Goal: Navigation & Orientation: Find specific page/section

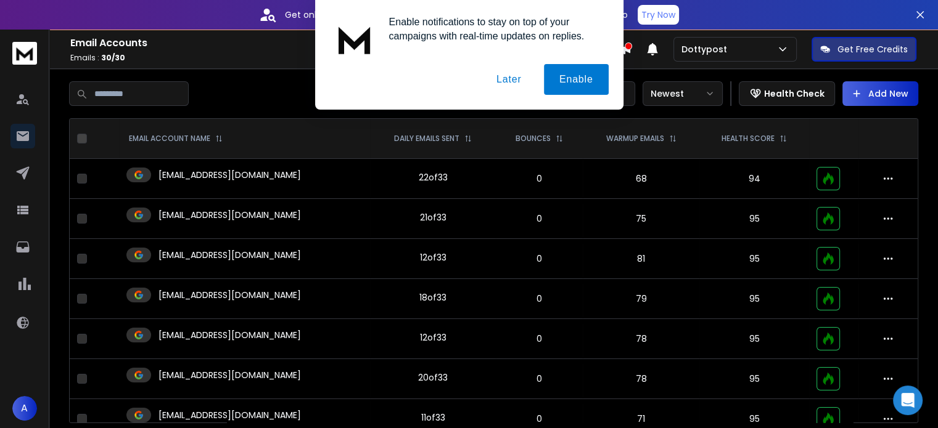
click at [505, 81] on button "Later" at bounding box center [508, 79] width 55 height 31
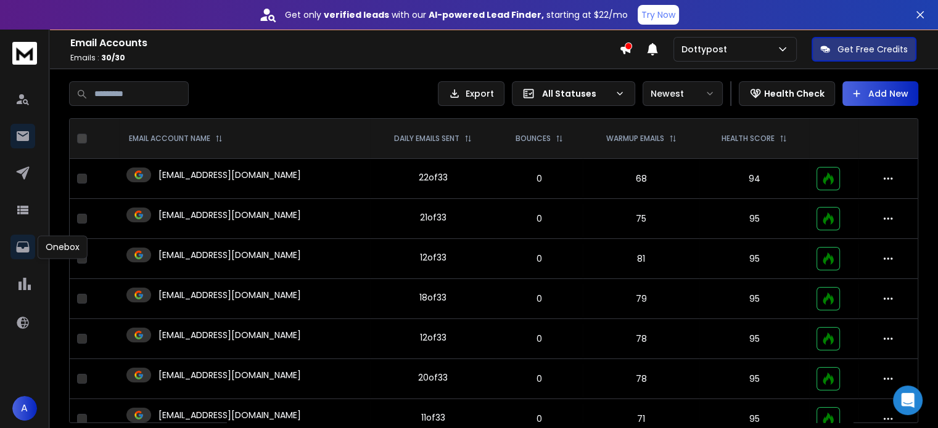
click at [26, 246] on icon at bounding box center [22, 247] width 15 height 15
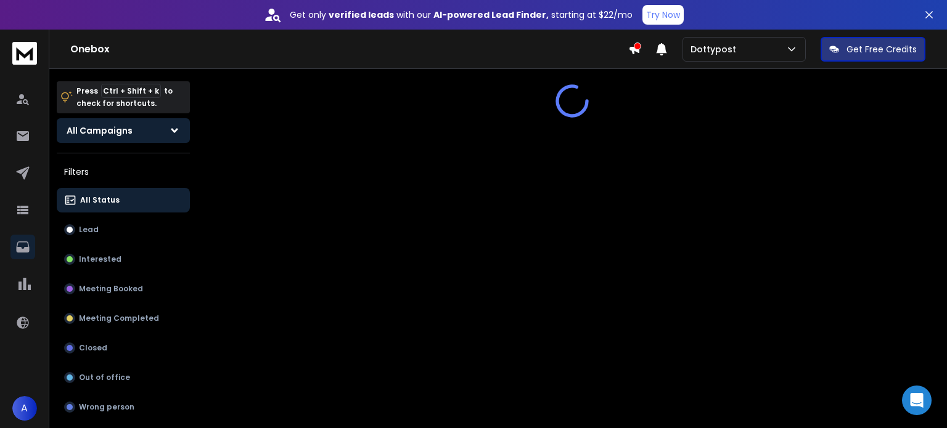
click at [137, 128] on button "All Campaigns" at bounding box center [123, 130] width 133 height 25
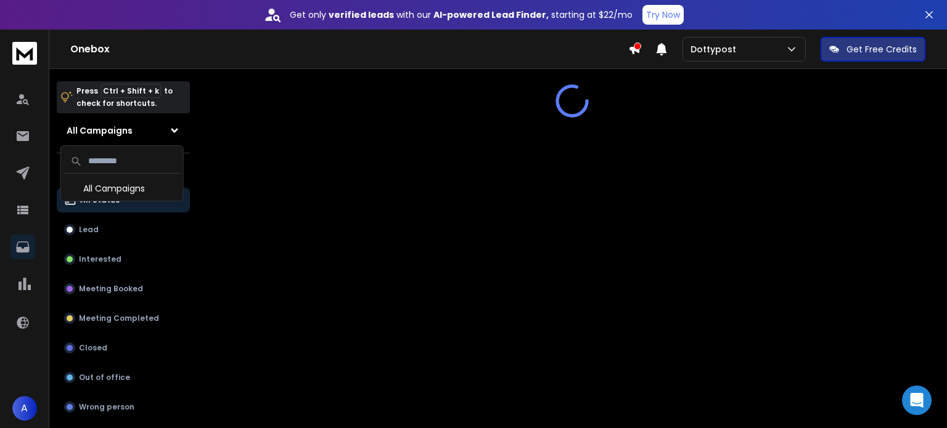
click at [30, 347] on div "A" at bounding box center [24, 232] width 49 height 404
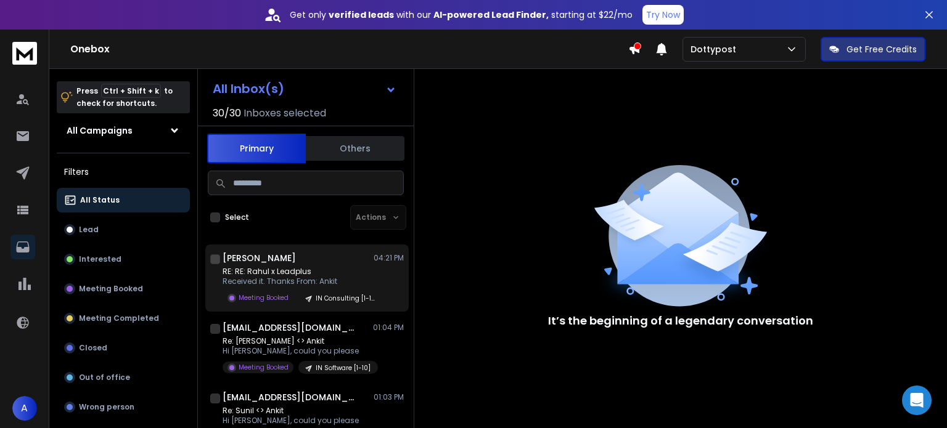
click at [274, 258] on h1 "[PERSON_NAME]" at bounding box center [259, 258] width 73 height 12
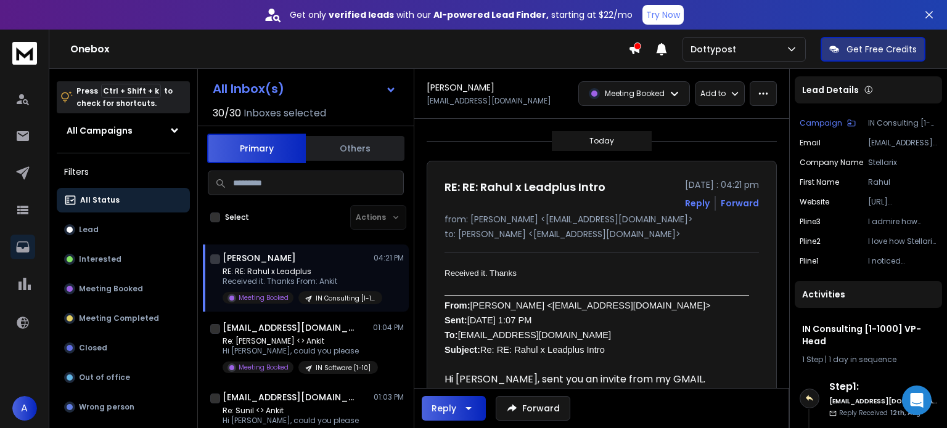
scroll to position [185, 0]
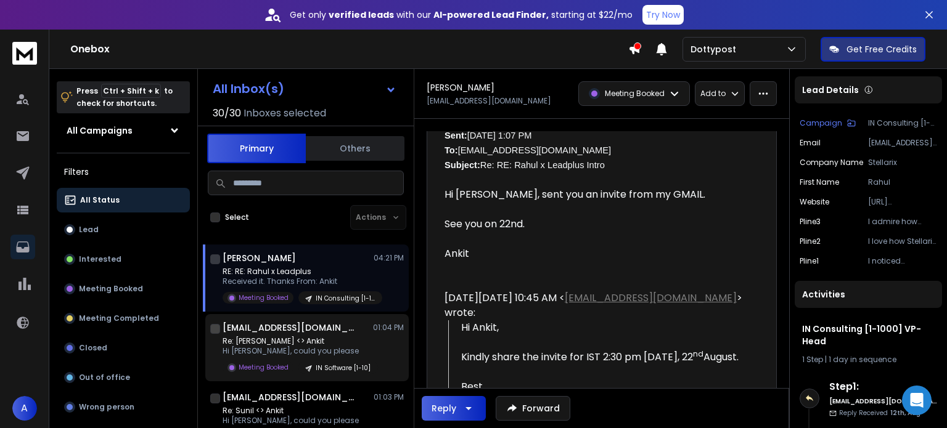
click at [280, 332] on div "[EMAIL_ADDRESS][DOMAIN_NAME] 01:04 PM" at bounding box center [313, 328] width 181 height 12
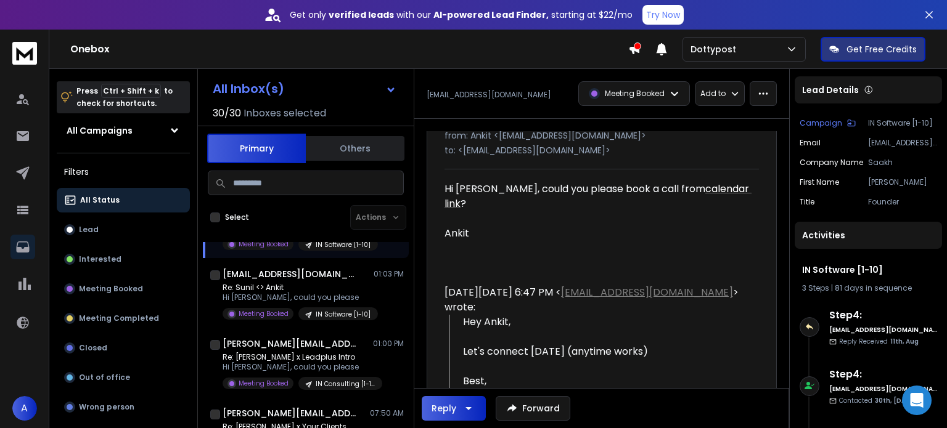
scroll to position [0, 0]
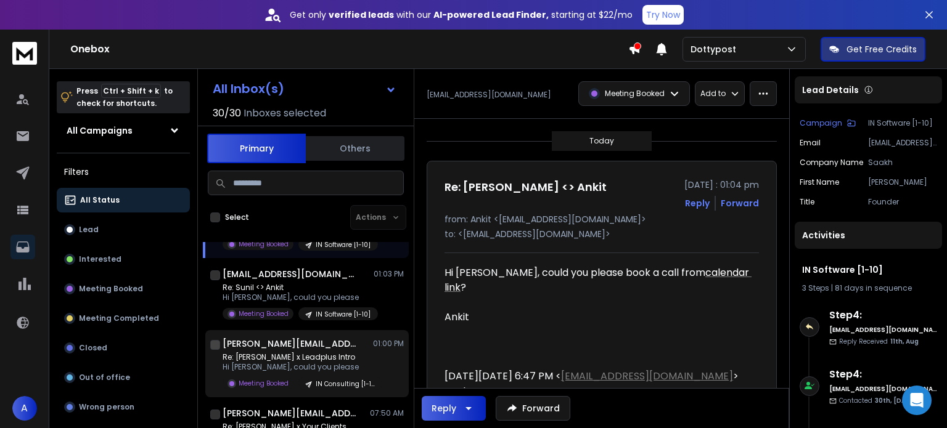
click at [271, 351] on div "[PERSON_NAME][EMAIL_ADDRESS][DOMAIN_NAME] 01:00 PM Re: [PERSON_NAME] x Leadplus…" at bounding box center [313, 364] width 181 height 52
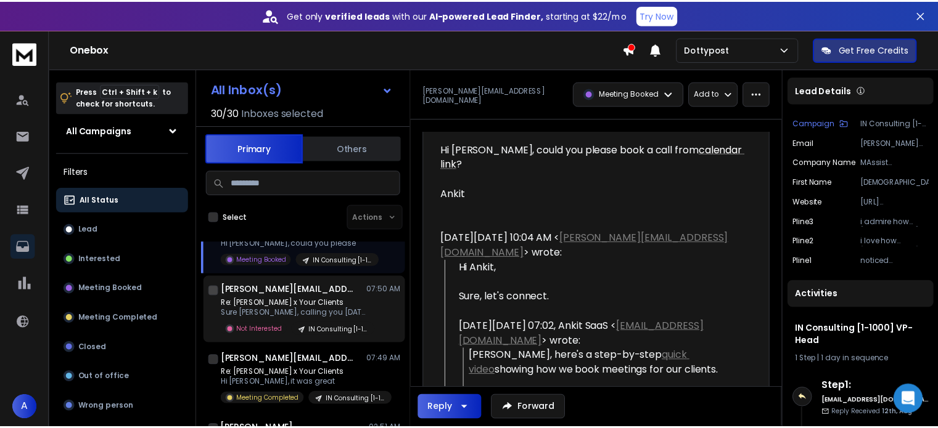
scroll to position [370, 0]
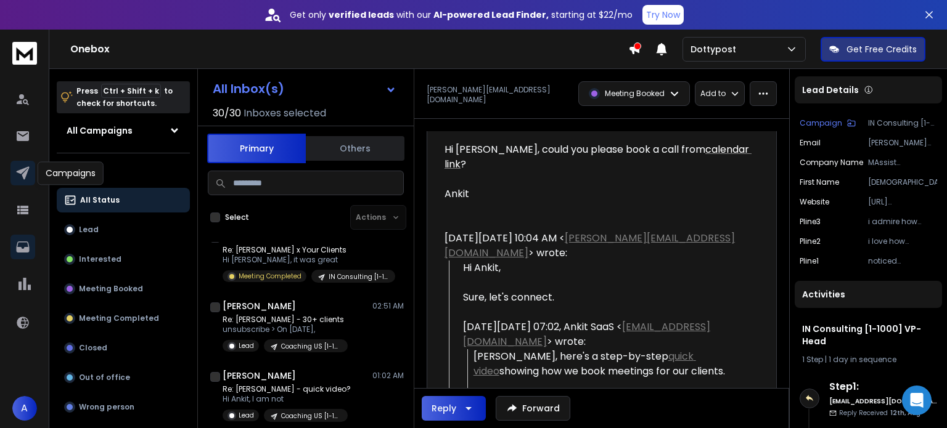
click at [27, 169] on icon at bounding box center [22, 172] width 13 height 13
